Goal: Task Accomplishment & Management: Manage account settings

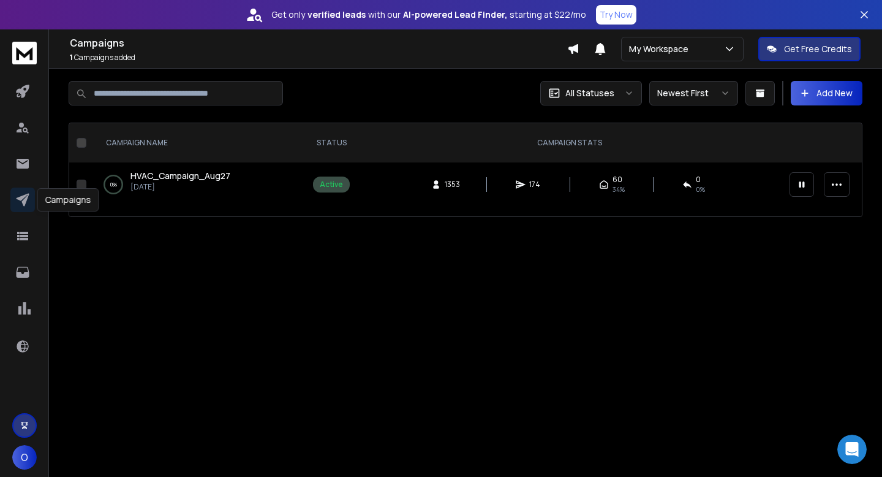
click at [237, 291] on div "Campaigns 1 Campaigns Added All Statuses Newest First Add New CAMPAIGN NAME STA…" at bounding box center [466, 319] width 794 height 477
click at [198, 174] on span "HVAC_Campaign_Aug27" at bounding box center [180, 176] width 100 height 12
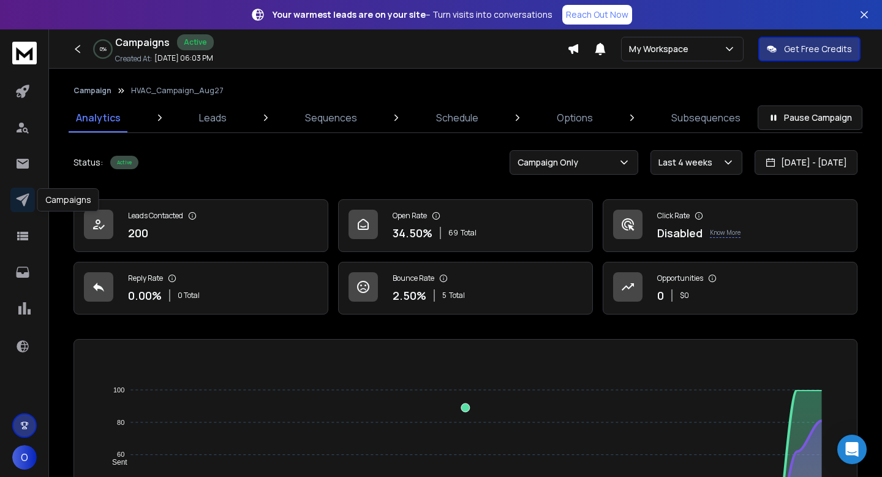
click at [21, 208] on link at bounding box center [22, 199] width 25 height 25
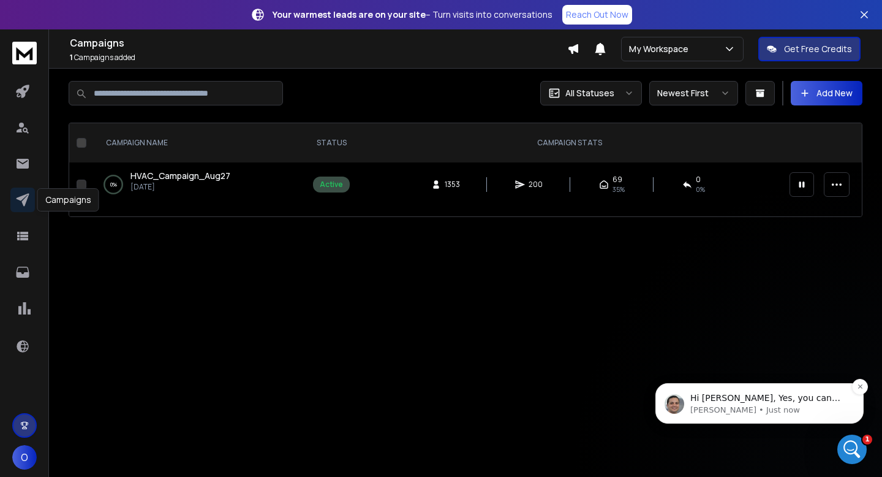
click at [764, 404] on p "[PERSON_NAME] • Just now" at bounding box center [769, 409] width 158 height 11
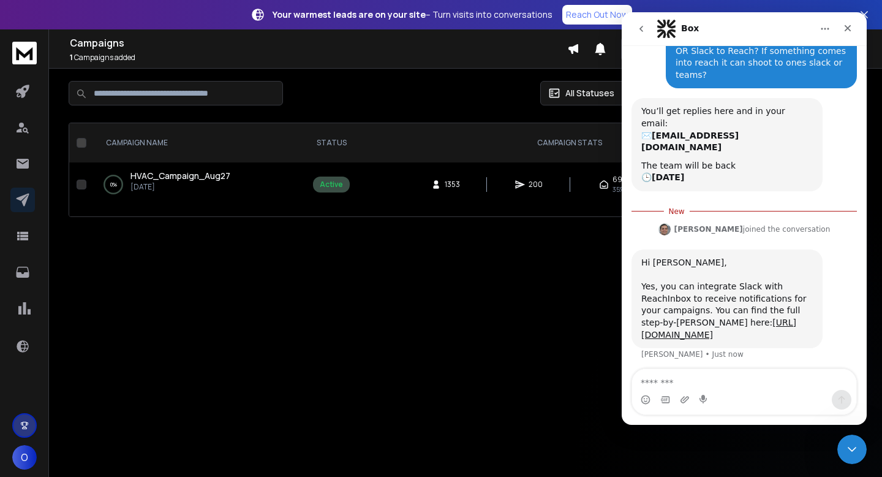
scroll to position [60, 0]
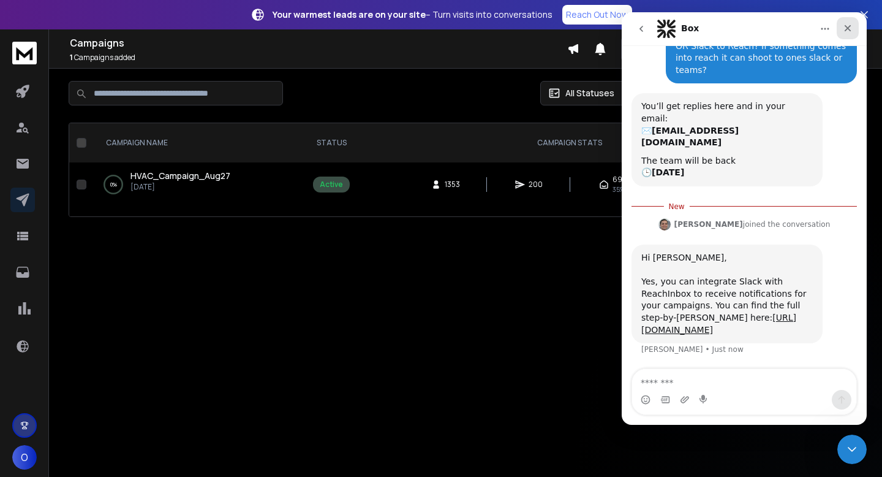
click at [849, 29] on icon "Close" at bounding box center [848, 28] width 7 height 7
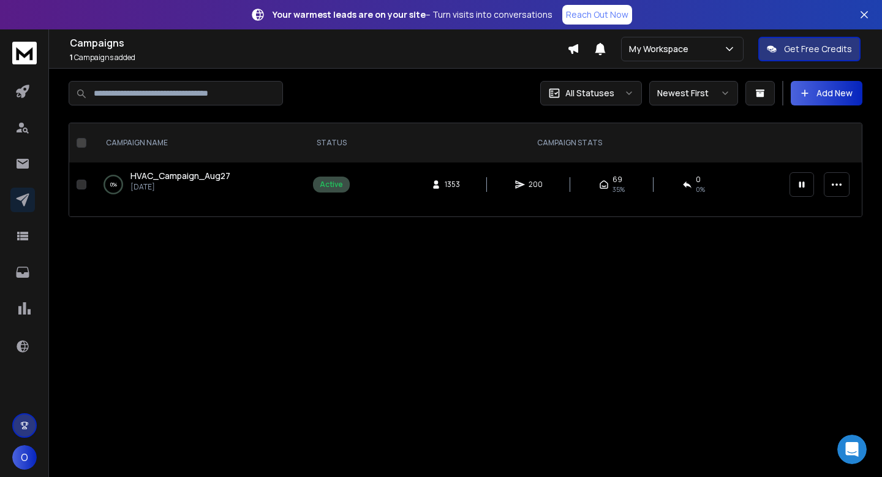
scroll to position [42, 0]
click at [28, 456] on span "O" at bounding box center [24, 457] width 25 height 25
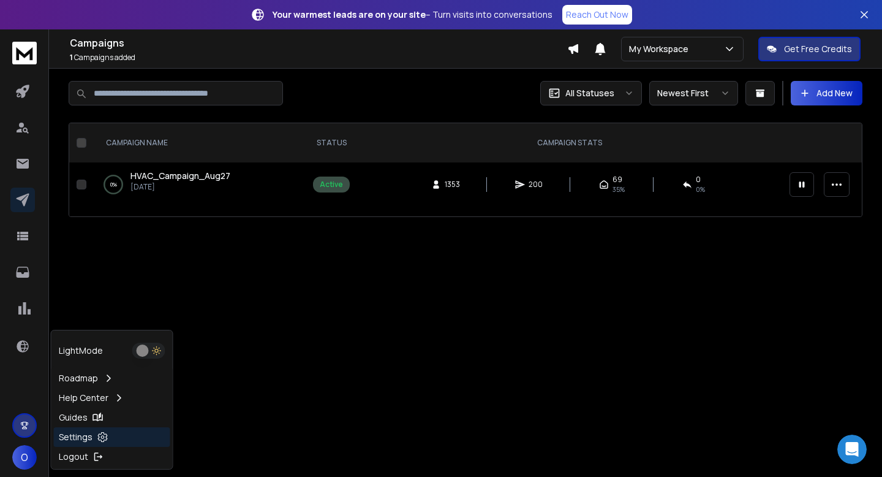
click at [89, 439] on p "Settings" at bounding box center [76, 437] width 34 height 12
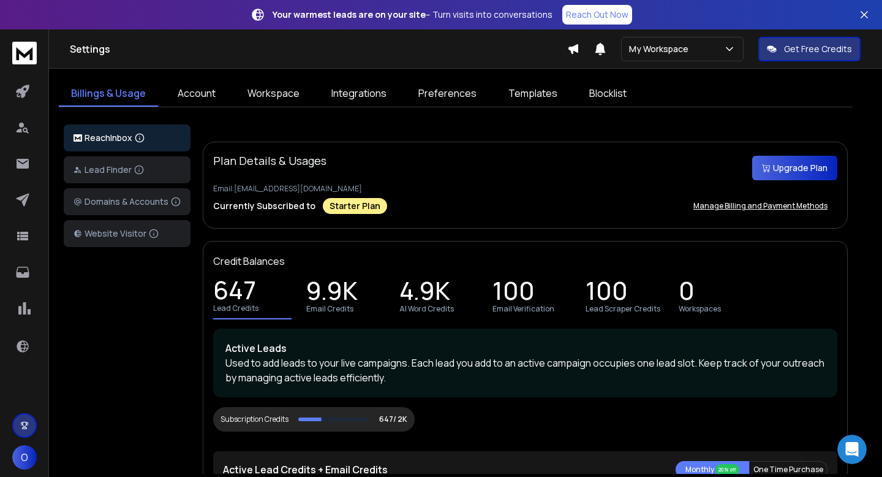
click at [375, 90] on link "Integrations" at bounding box center [359, 94] width 80 height 26
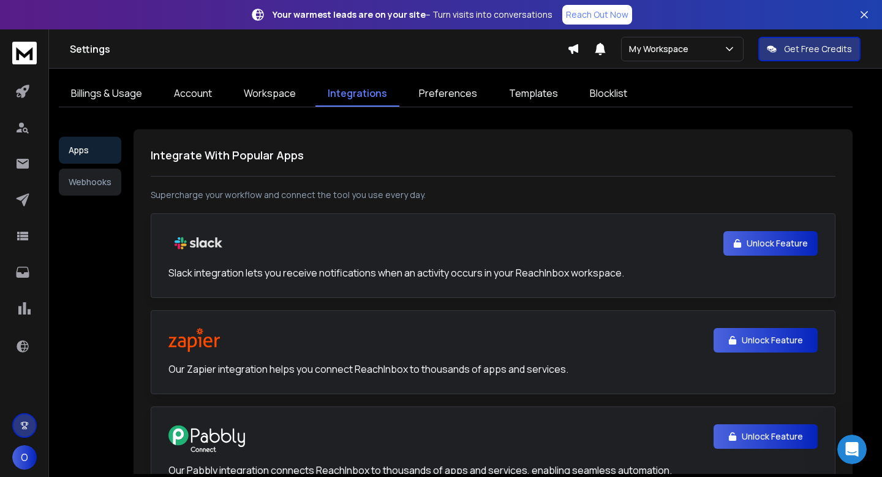
click at [374, 239] on div "Slack integration lets you receive notifications when an activity occurs in you…" at bounding box center [396, 255] width 456 height 49
